Goal: Check status

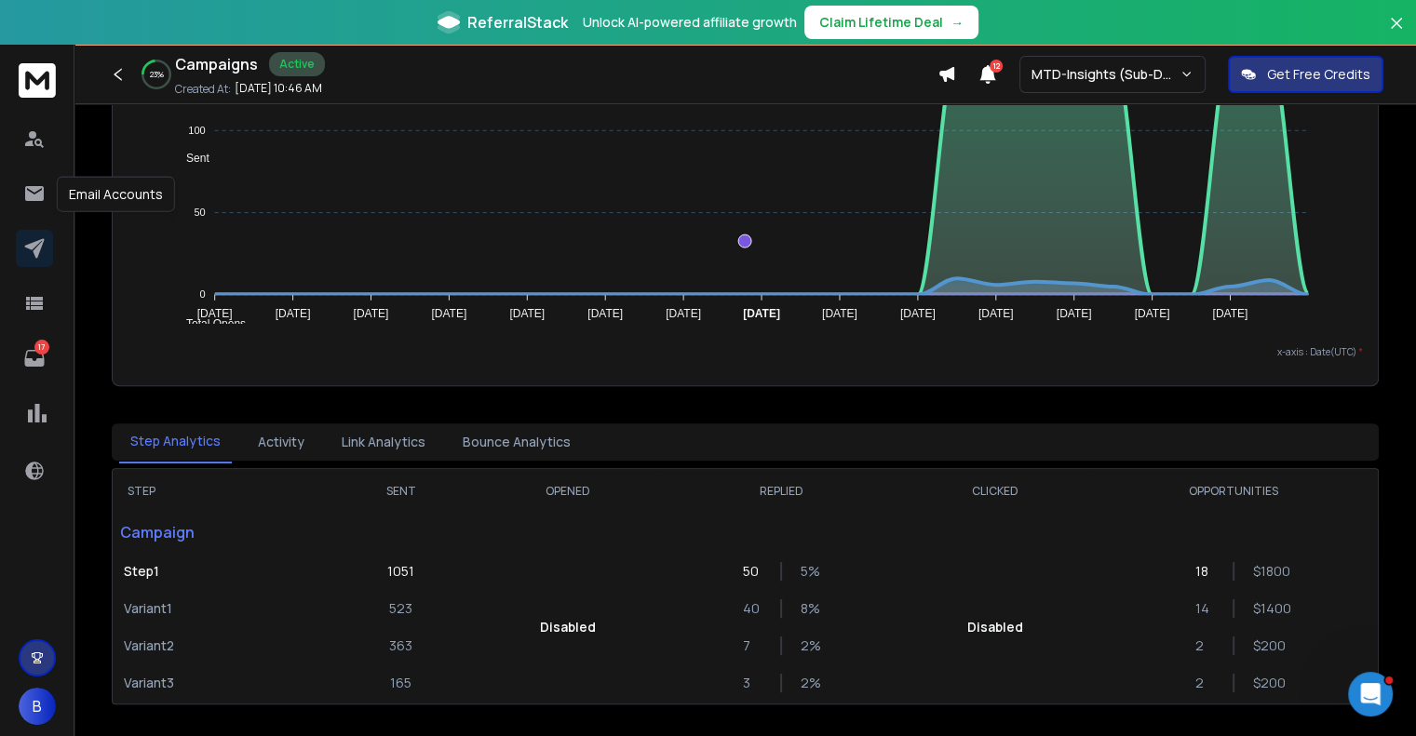
click at [34, 199] on icon at bounding box center [34, 193] width 19 height 15
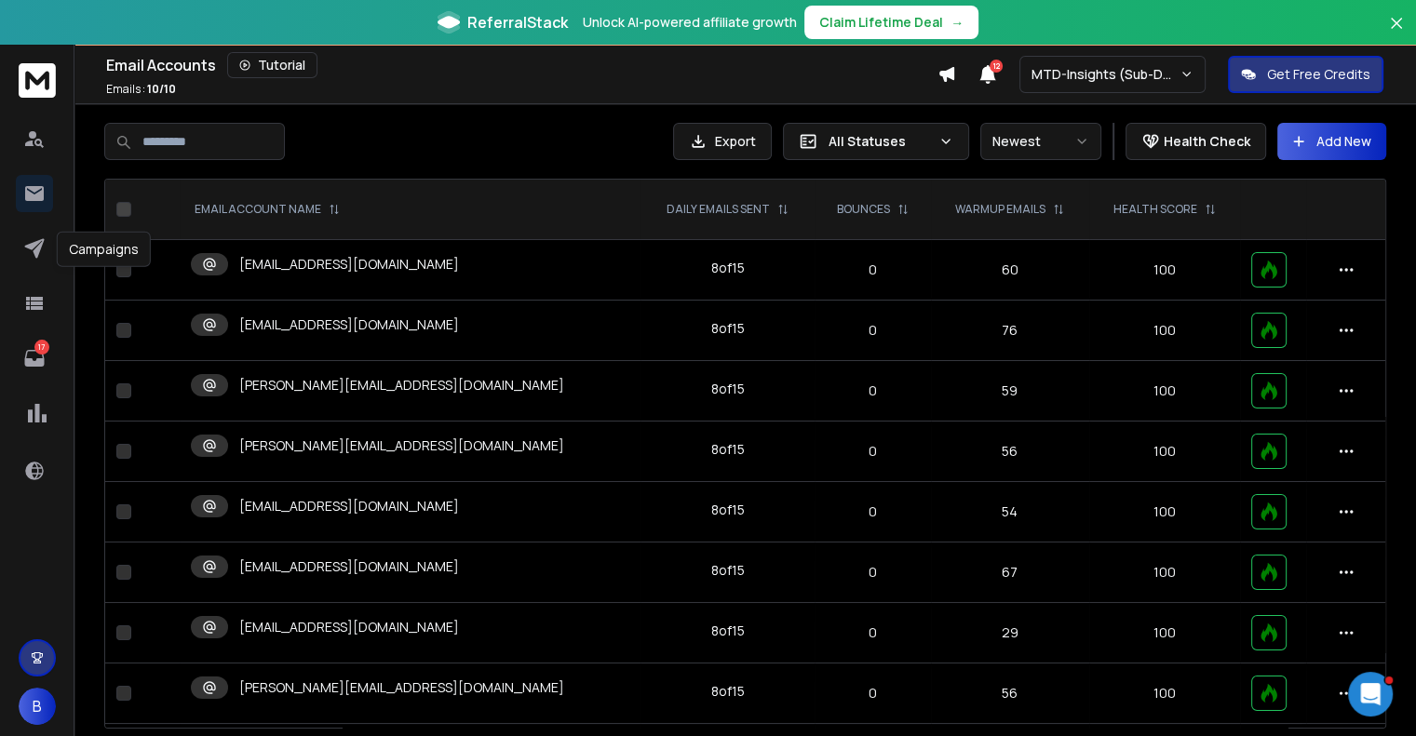
click at [34, 248] on icon at bounding box center [34, 248] width 22 height 22
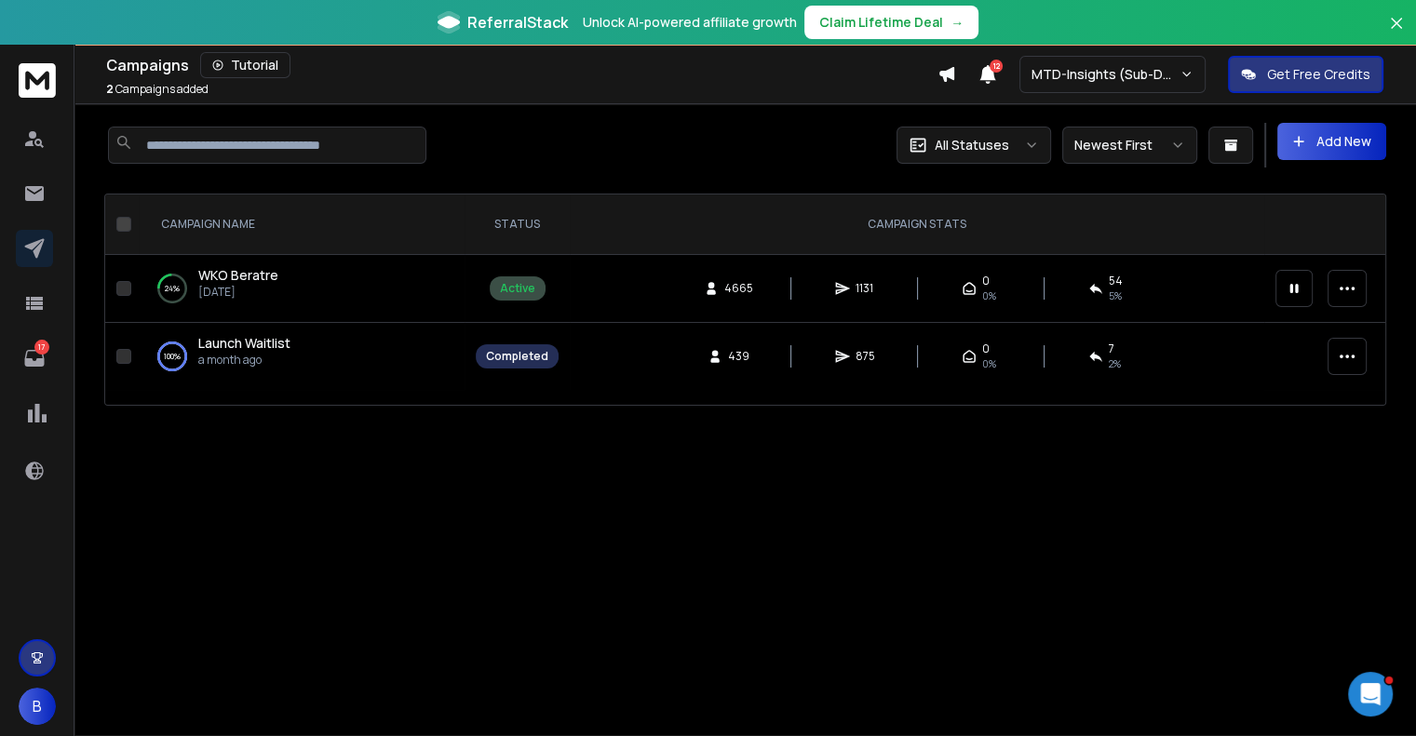
click at [1299, 293] on icon at bounding box center [1293, 288] width 17 height 17
click at [290, 287] on div "24 % WKO Beratre [DATE]" at bounding box center [301, 288] width 288 height 45
